Goal: Navigation & Orientation: Find specific page/section

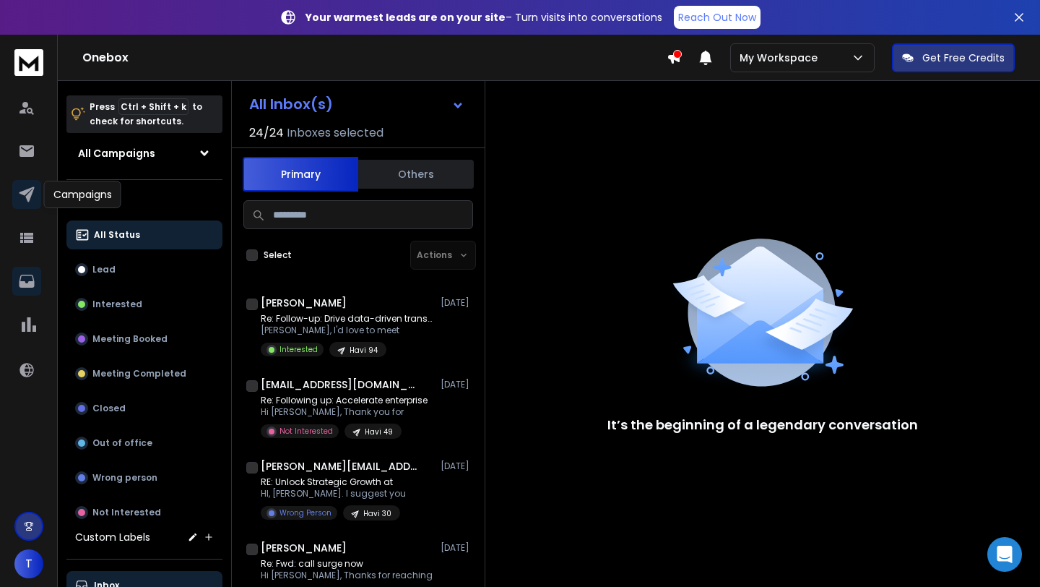
click at [22, 195] on icon at bounding box center [26, 194] width 17 height 17
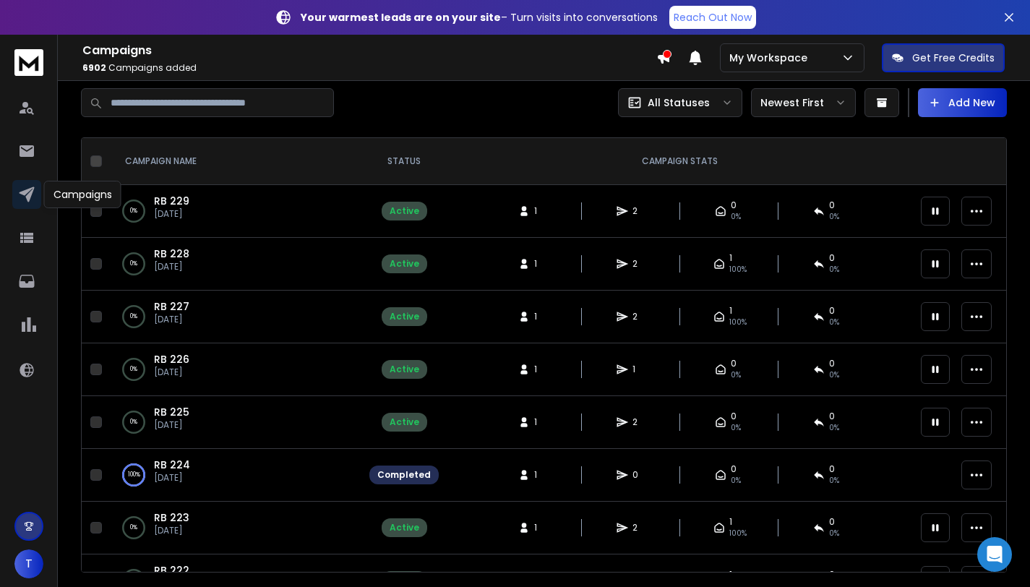
click at [173, 59] on h1 "Campaigns" at bounding box center [369, 50] width 574 height 17
click at [25, 282] on icon at bounding box center [26, 280] width 17 height 17
